Goal: Information Seeking & Learning: Check status

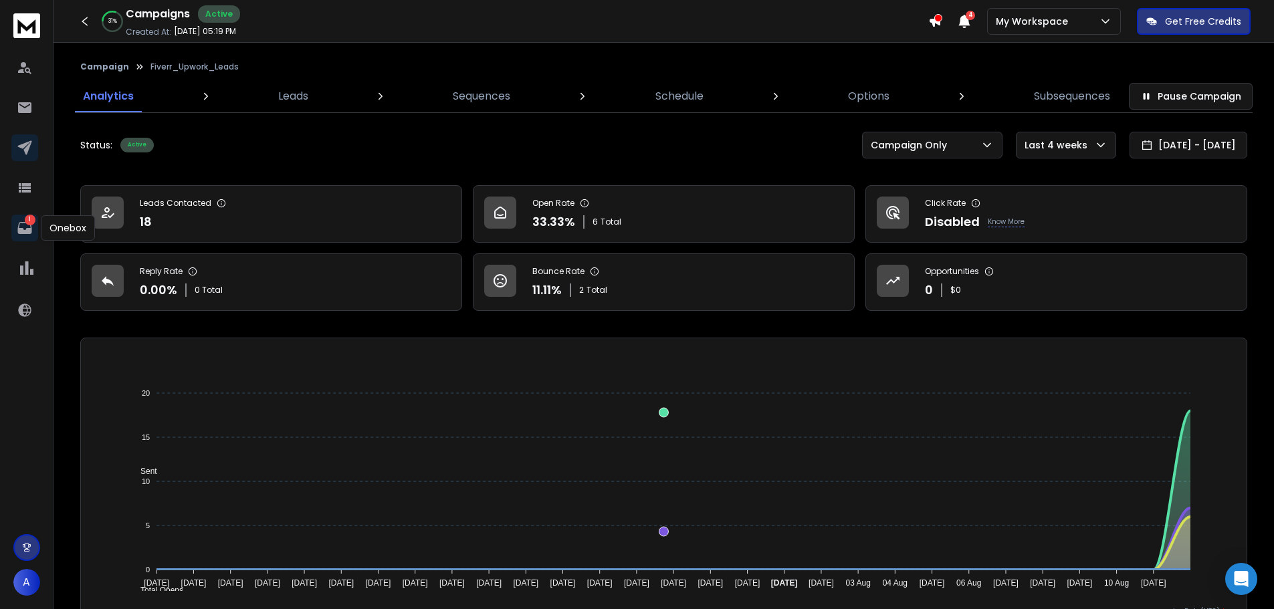
click at [21, 225] on icon at bounding box center [25, 228] width 16 height 16
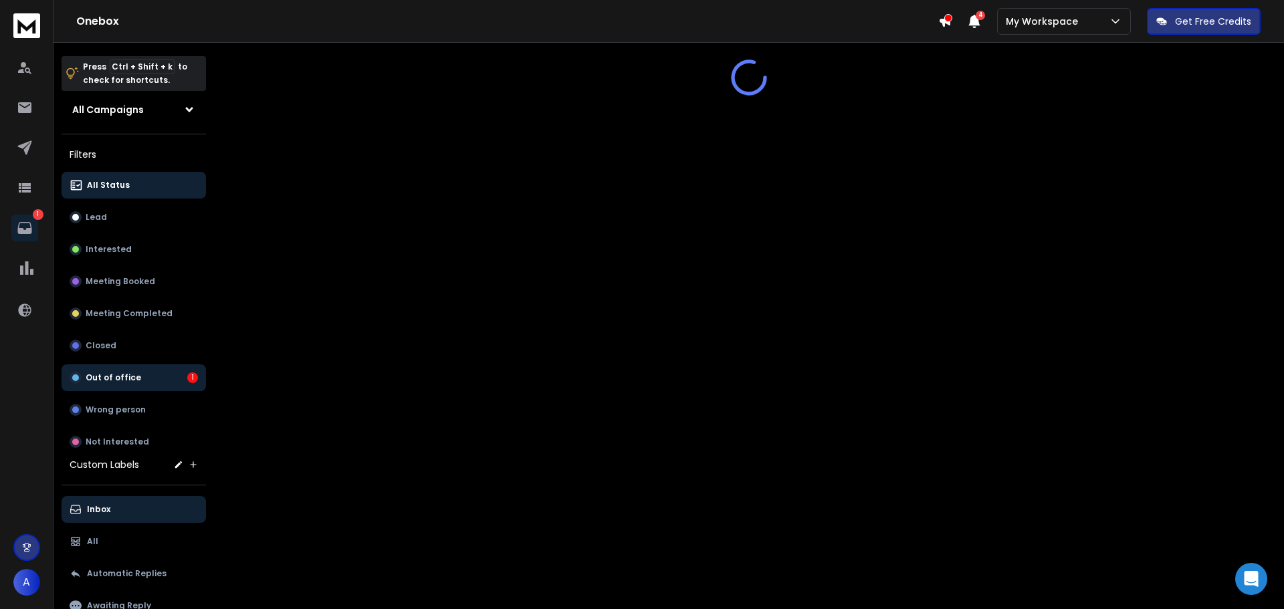
click at [121, 378] on p "Out of office" at bounding box center [114, 377] width 56 height 11
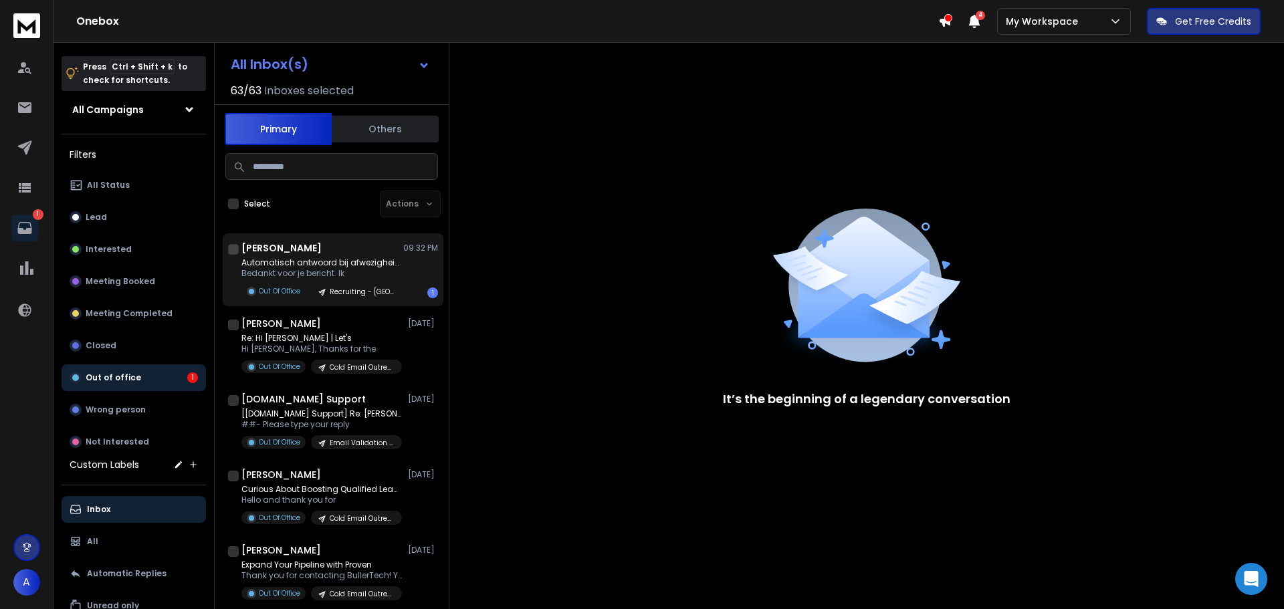
click at [316, 256] on div "Maureen van de Scheur 09:32 PM Automatisch antwoord bij afwezigheid: Quick Beda…" at bounding box center [339, 269] width 197 height 57
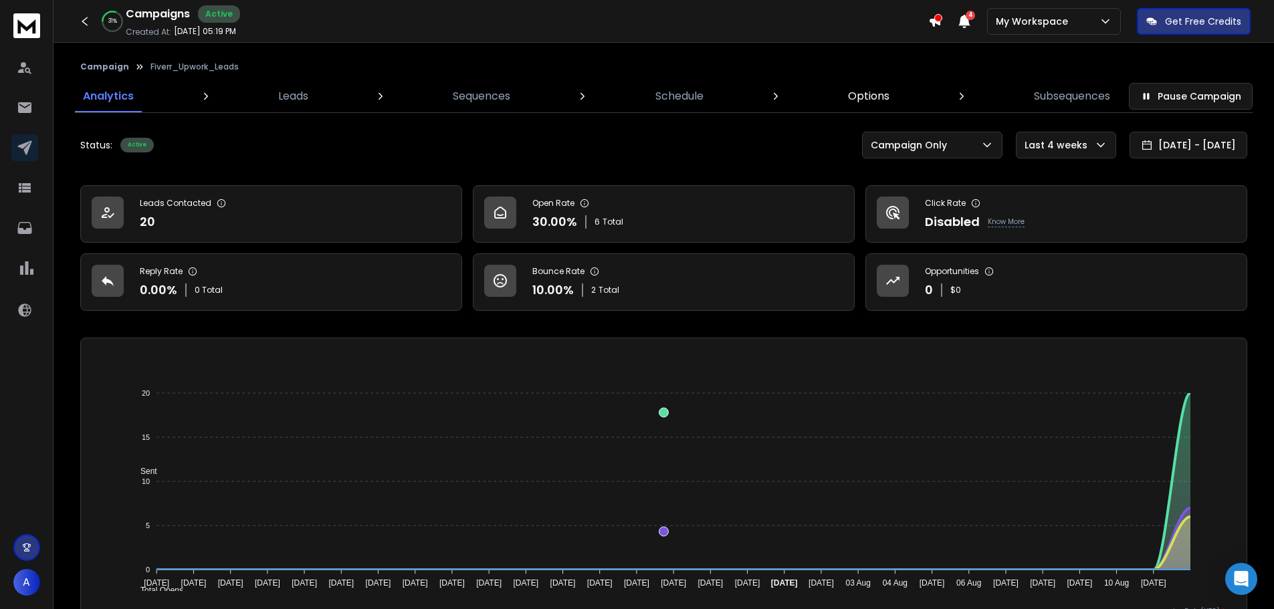
click at [874, 94] on p "Options" at bounding box center [868, 96] width 41 height 16
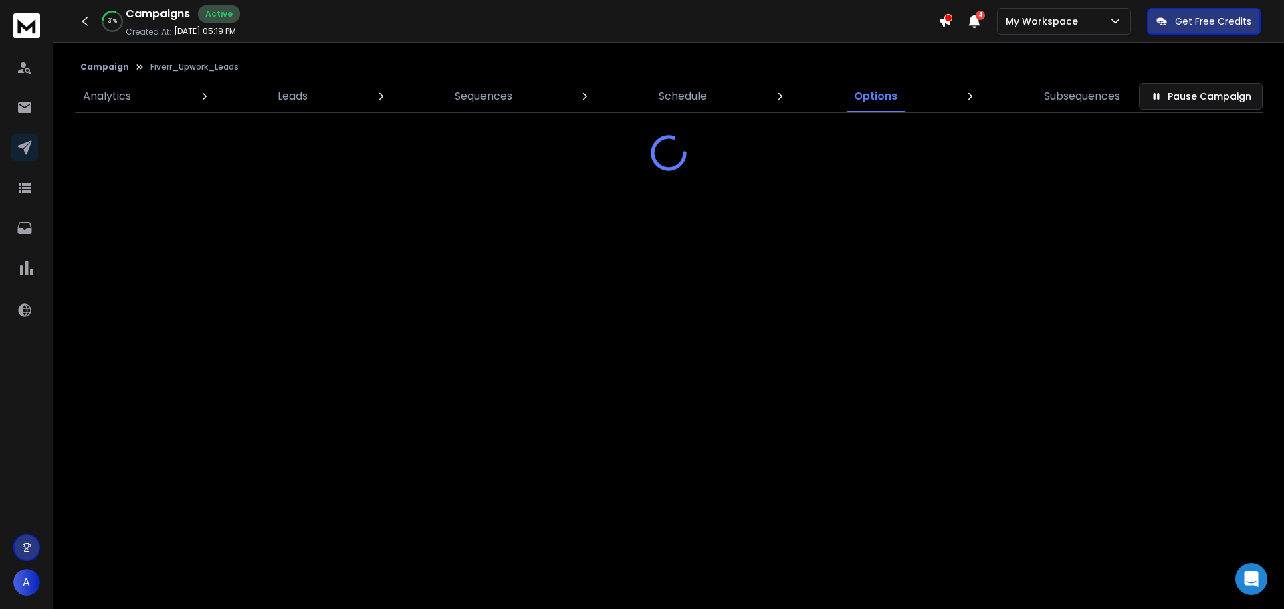
select select "**********"
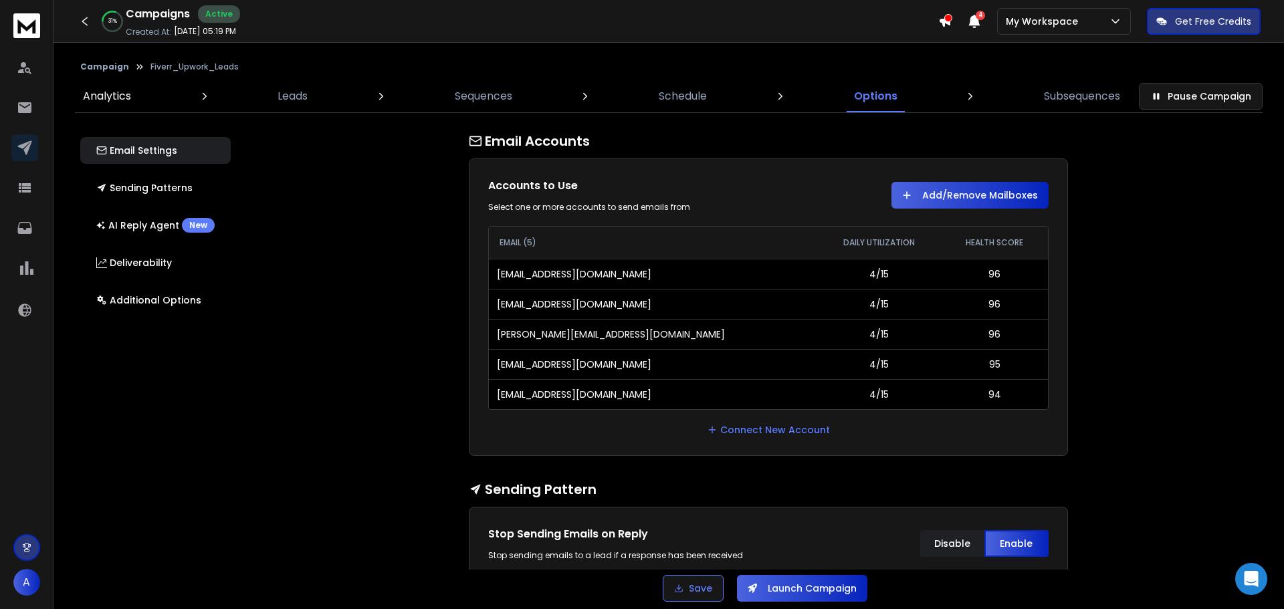
click at [94, 92] on p "Analytics" at bounding box center [107, 96] width 48 height 16
